Goal: Task Accomplishment & Management: Use online tool/utility

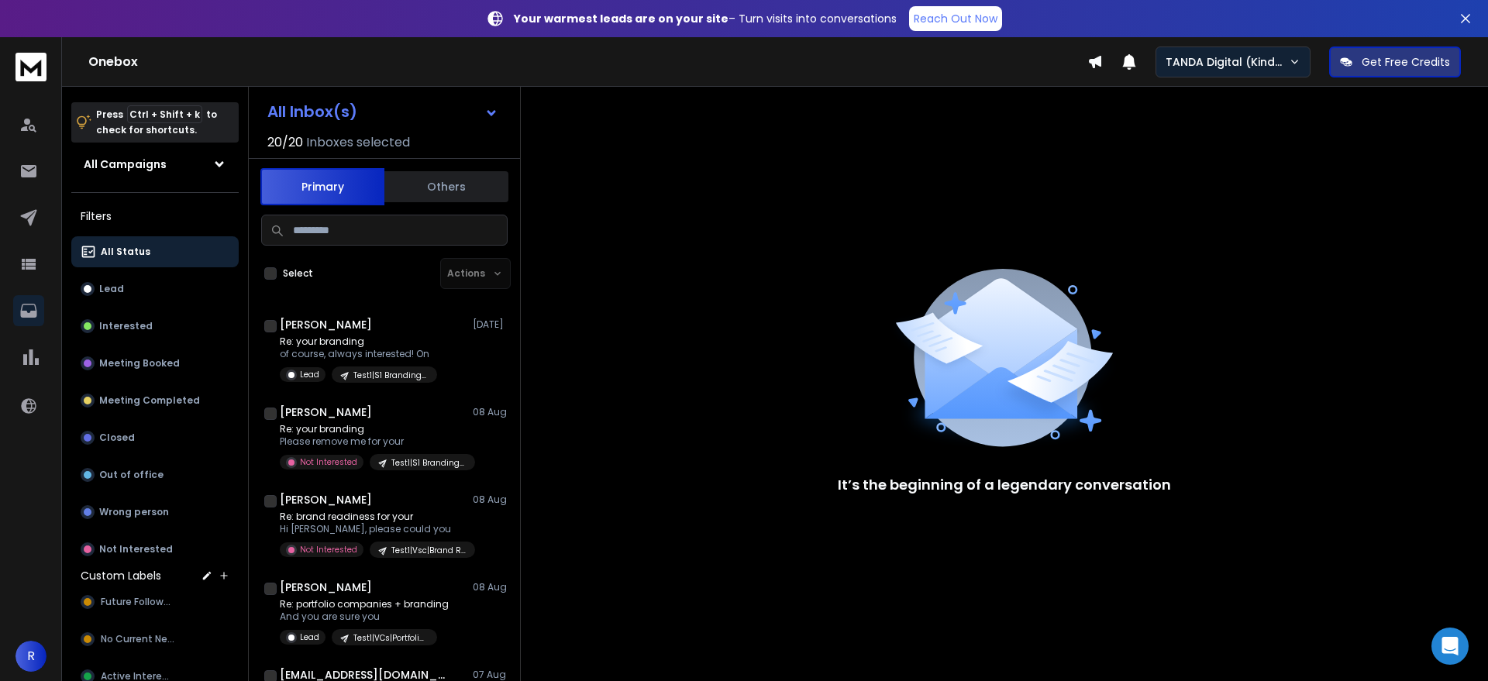
click at [1236, 54] on p "TANDA Digital (Kind Studio)" at bounding box center [1226, 61] width 123 height 15
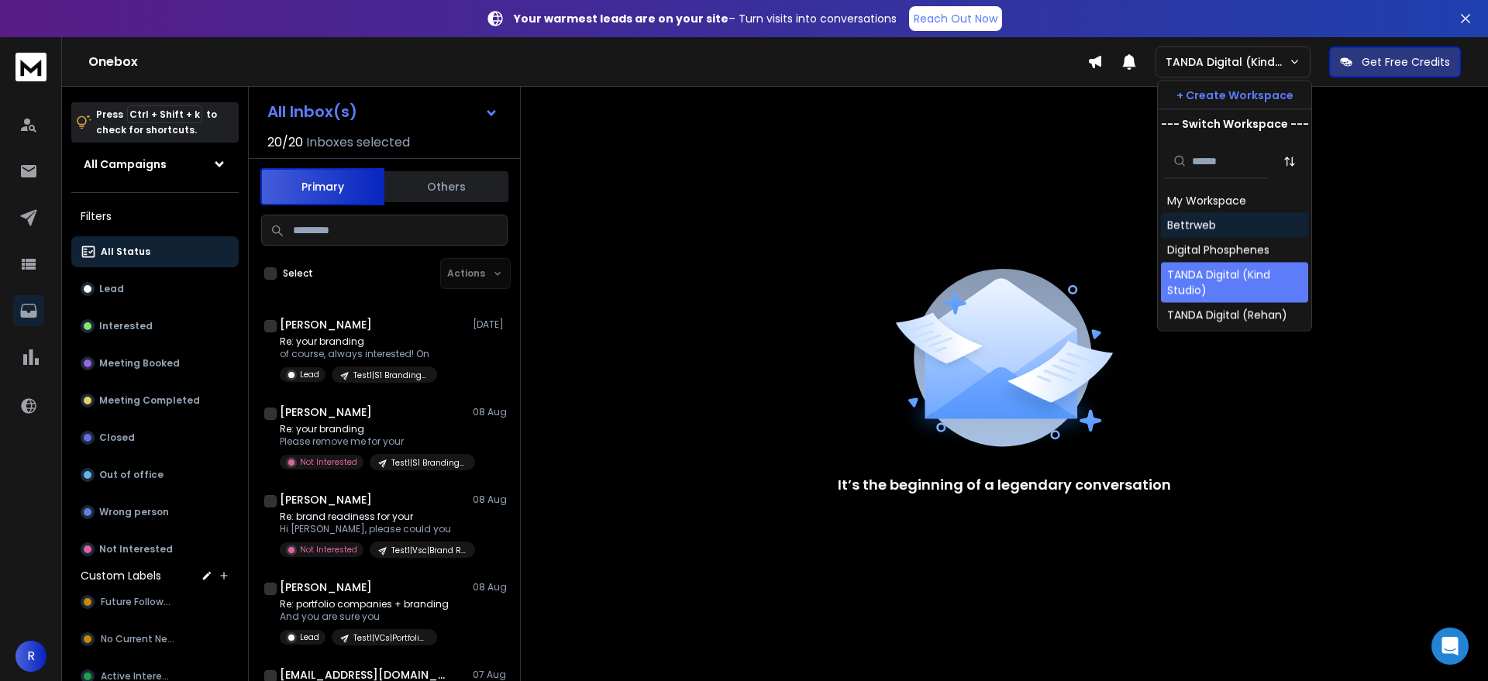
click at [1215, 216] on div "Bettrweb" at bounding box center [1234, 225] width 147 height 25
